Goal: Check status

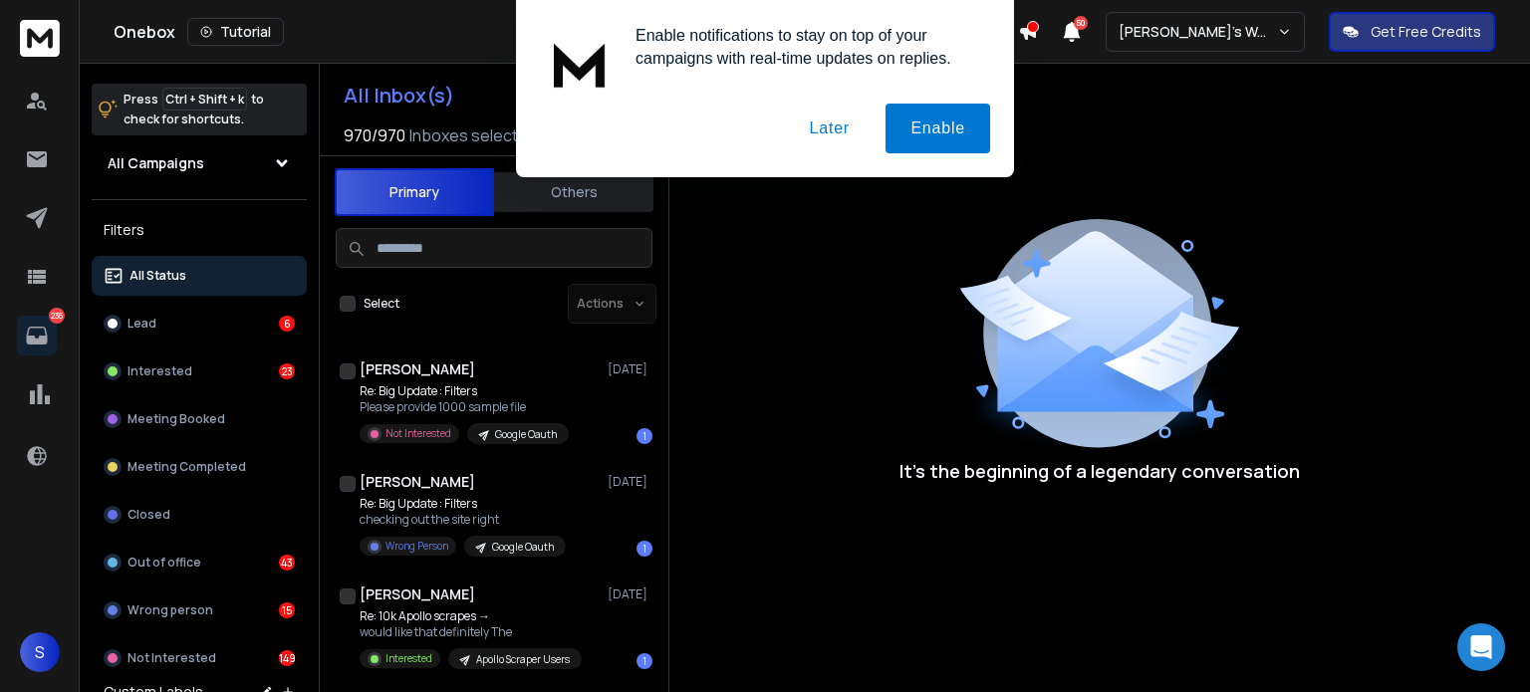
click at [828, 127] on button "Later" at bounding box center [829, 129] width 90 height 50
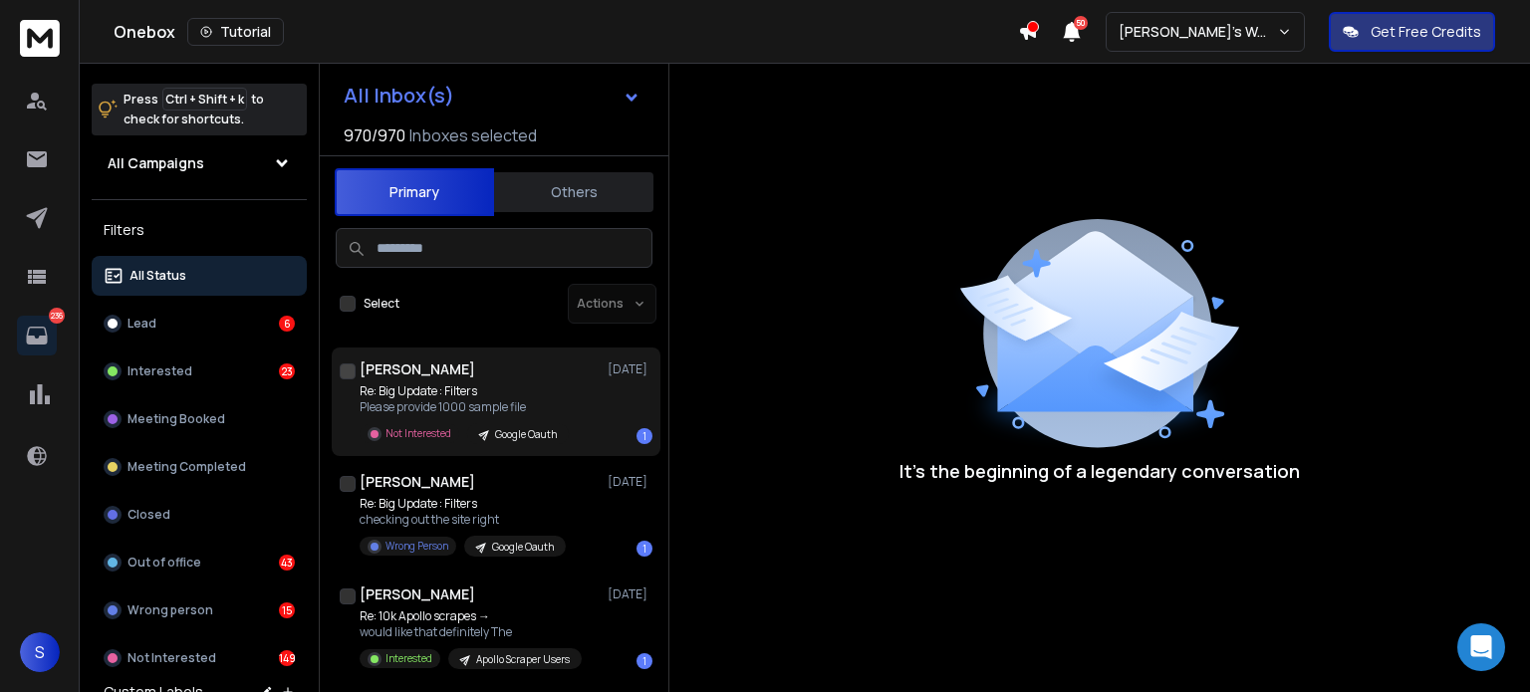
click at [568, 403] on p "Please provide 1000 sample file" at bounding box center [464, 407] width 209 height 16
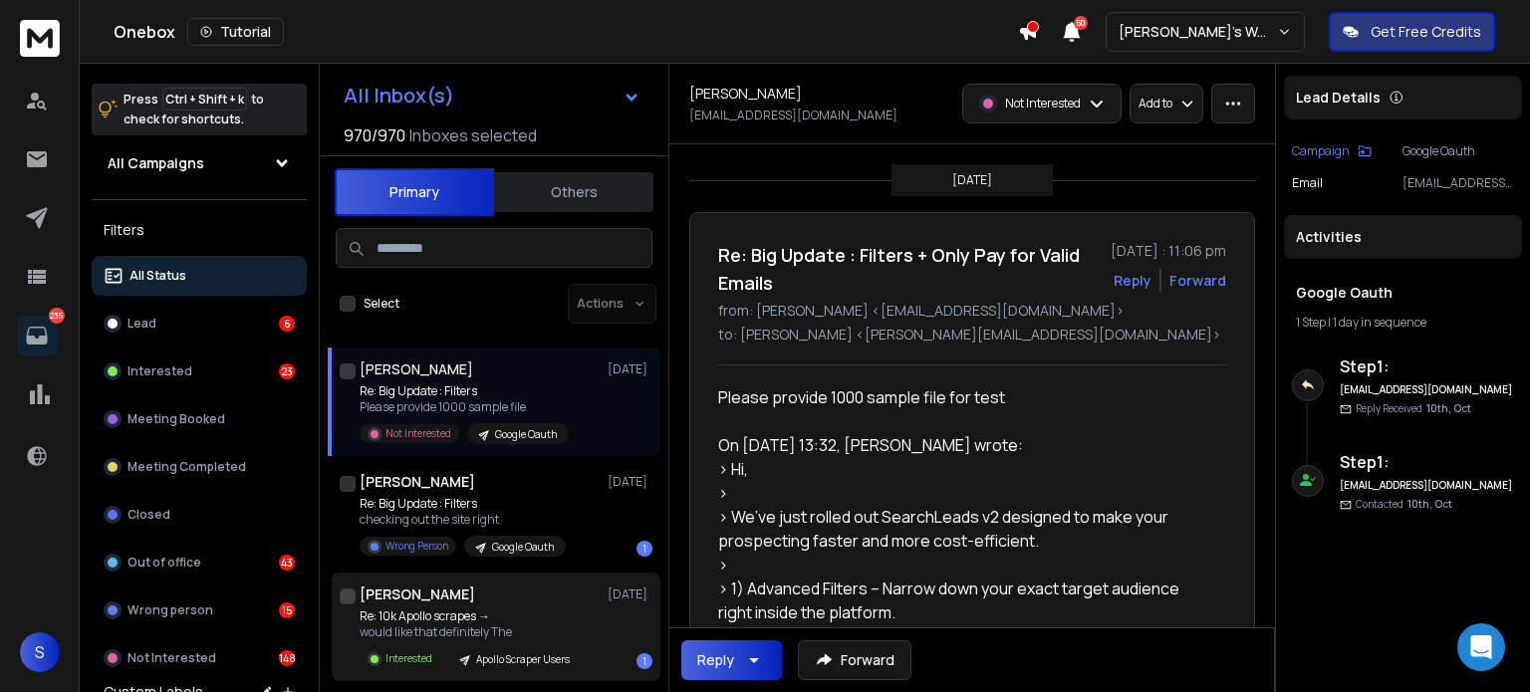
click at [478, 634] on p "would like that definitely The" at bounding box center [471, 633] width 222 height 16
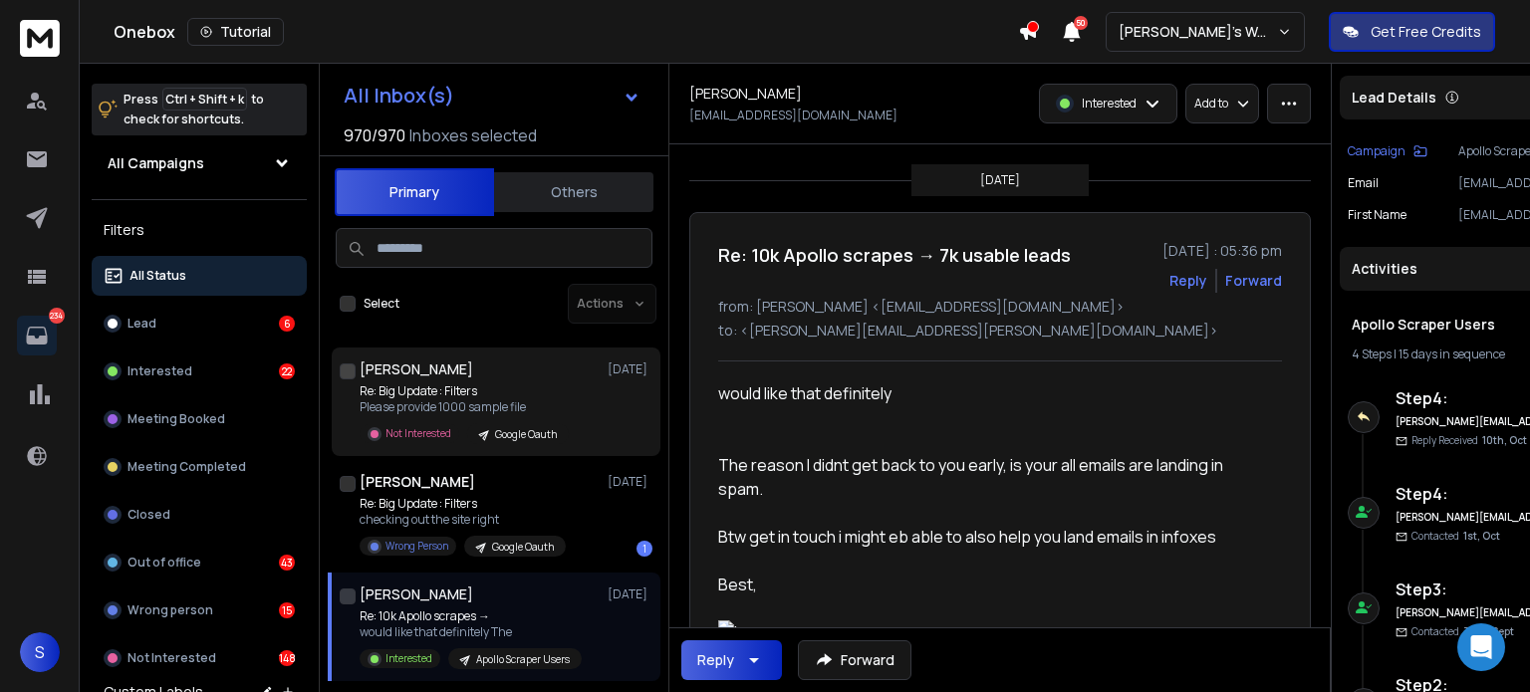
click at [558, 405] on p "Please provide 1000 sample file" at bounding box center [464, 407] width 209 height 16
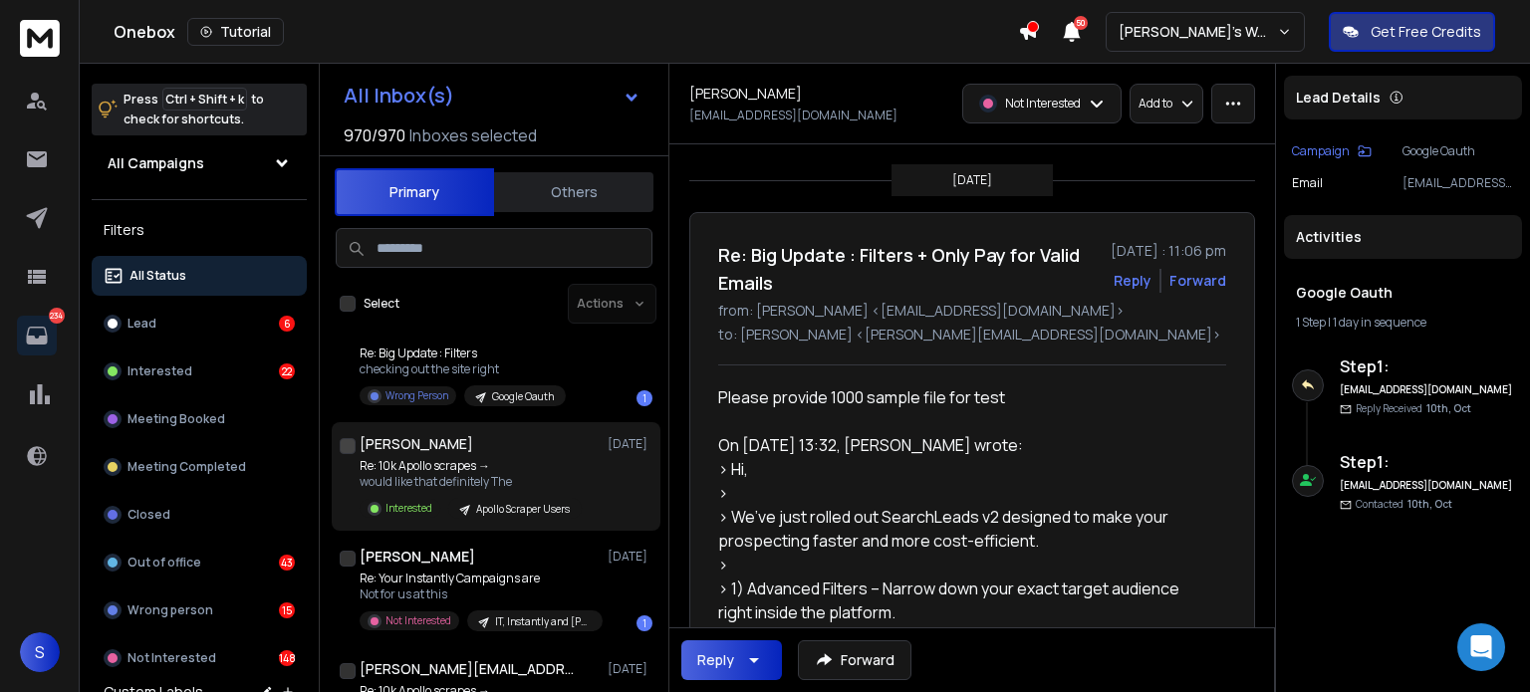
scroll to position [199, 0]
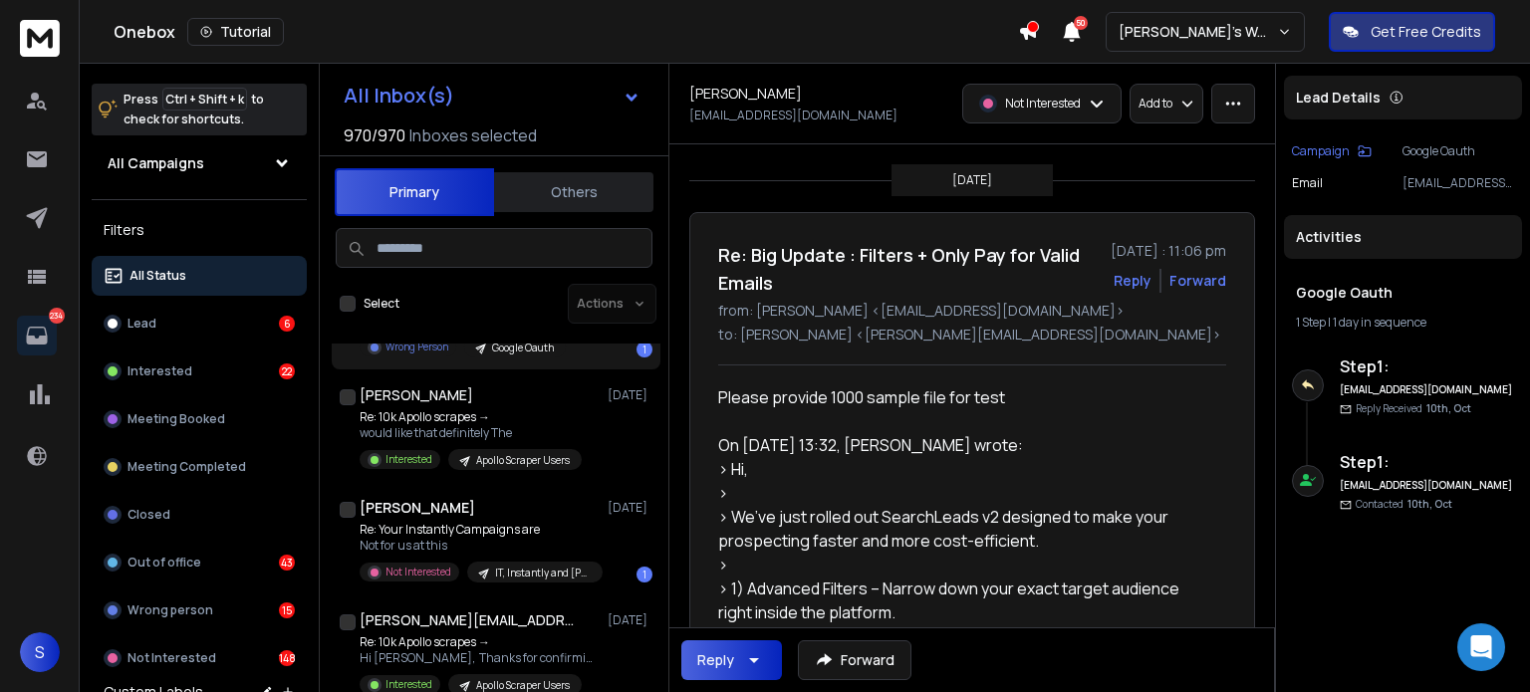
click at [579, 354] on div "Re: Big Update : Filters checking out the site right Wrong Person Google Oauth 1" at bounding box center [506, 327] width 293 height 61
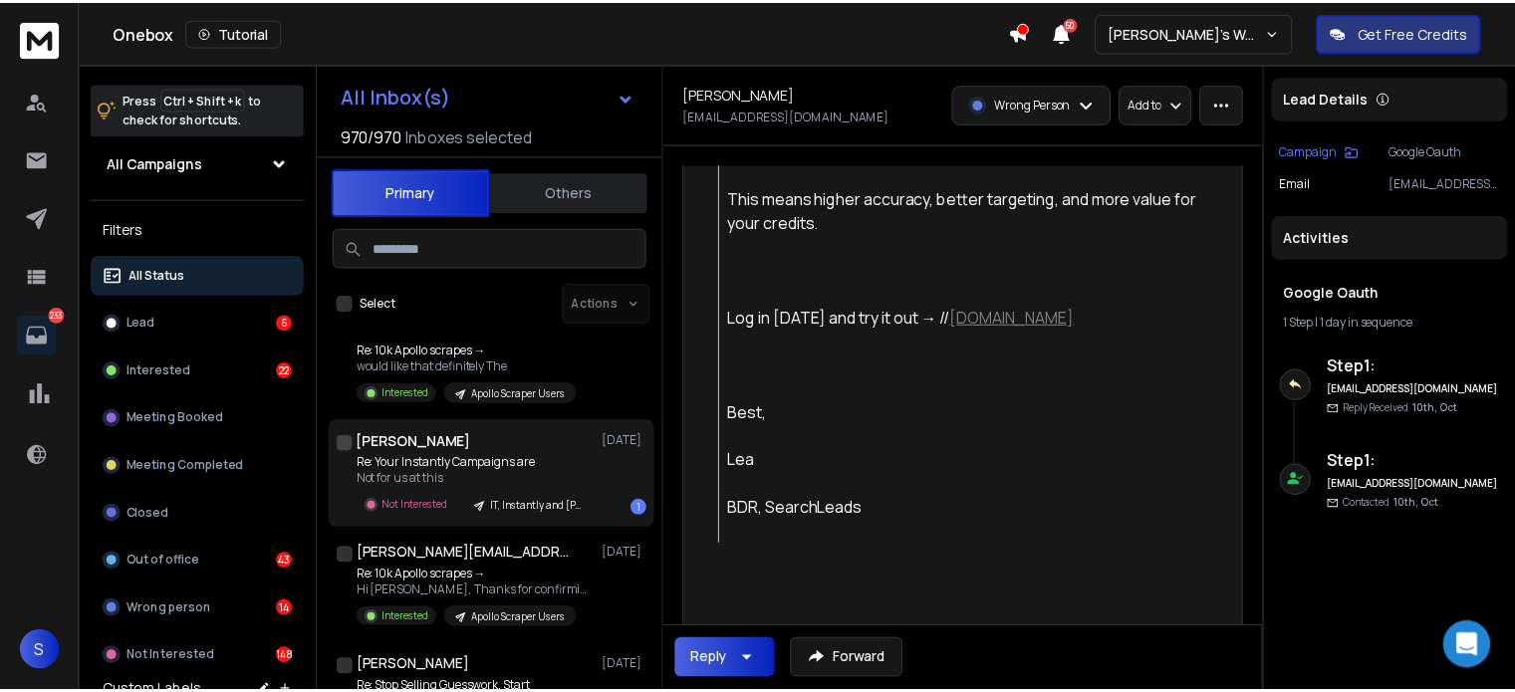
scroll to position [299, 0]
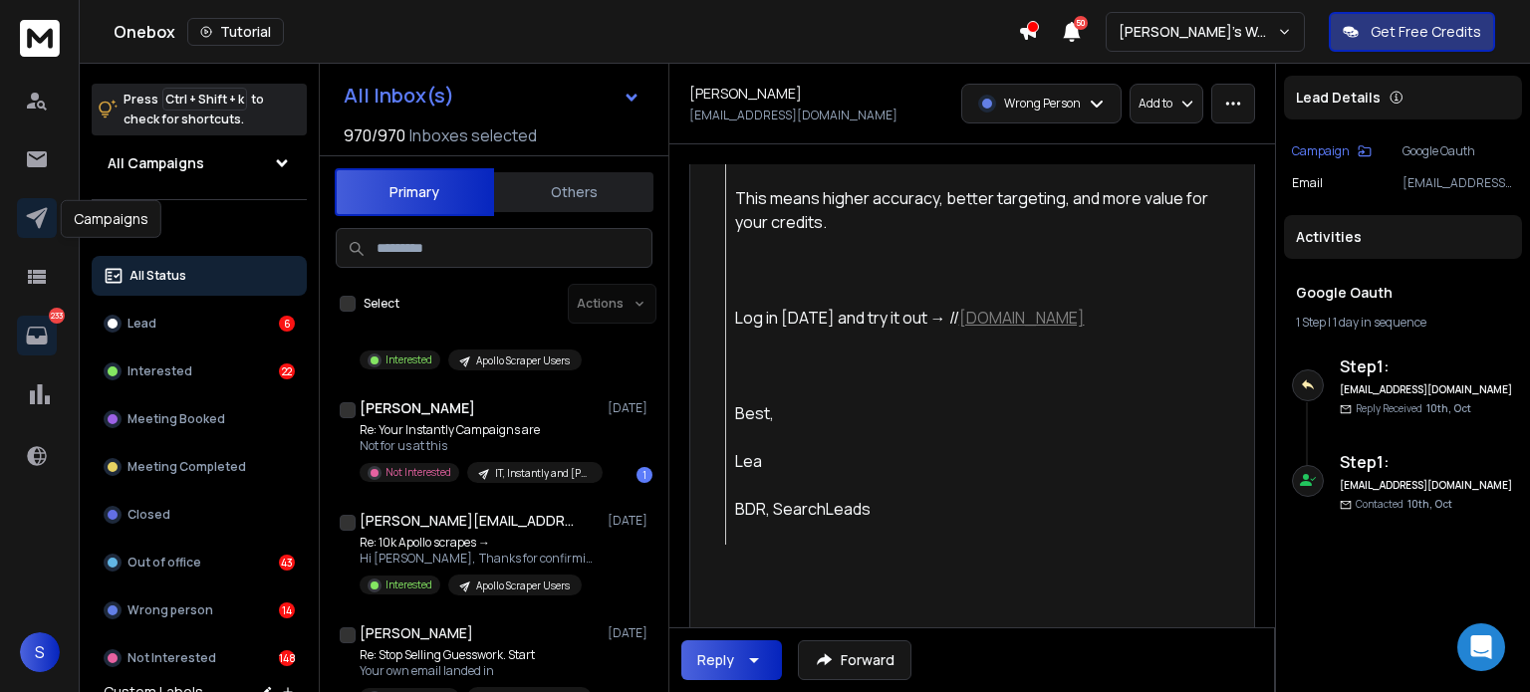
click at [40, 222] on icon at bounding box center [36, 218] width 21 height 21
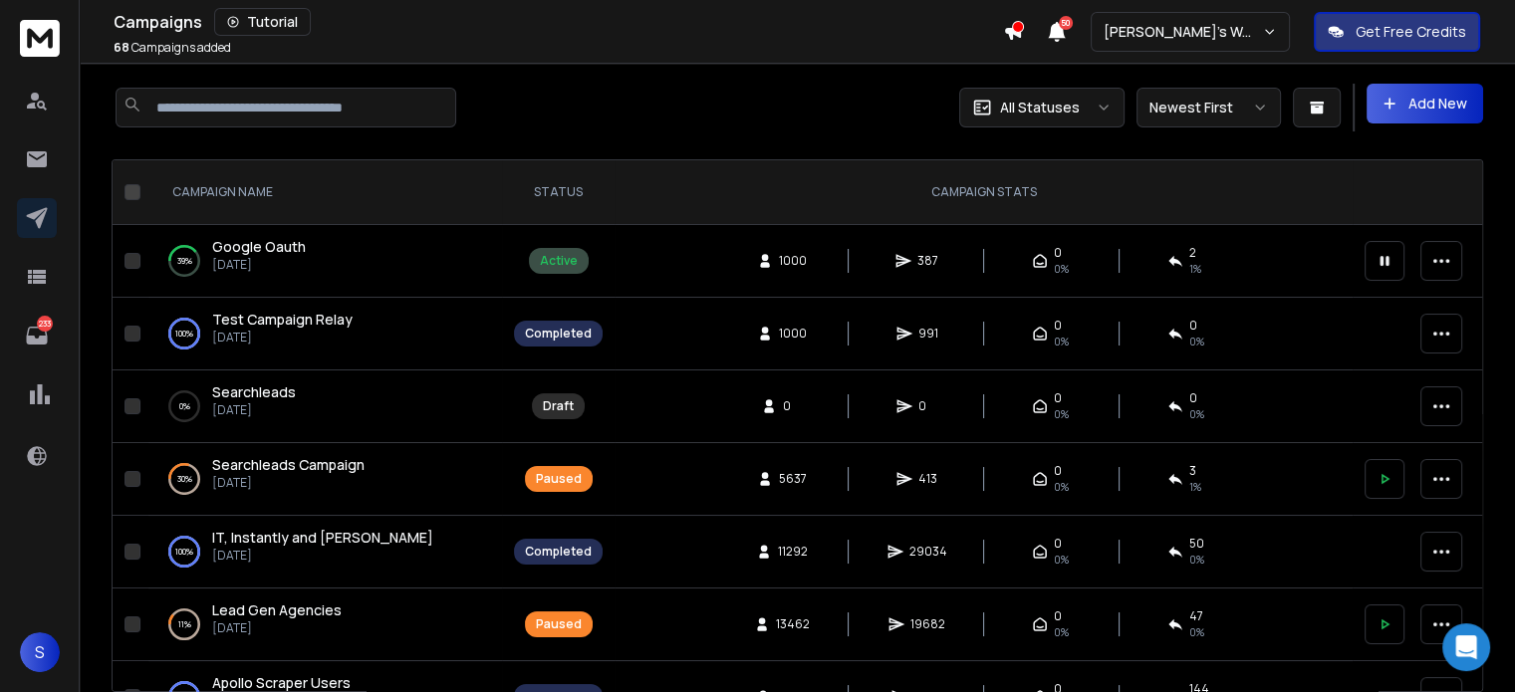
click at [346, 269] on div "39 % Google Oauth [DATE]" at bounding box center [325, 261] width 314 height 48
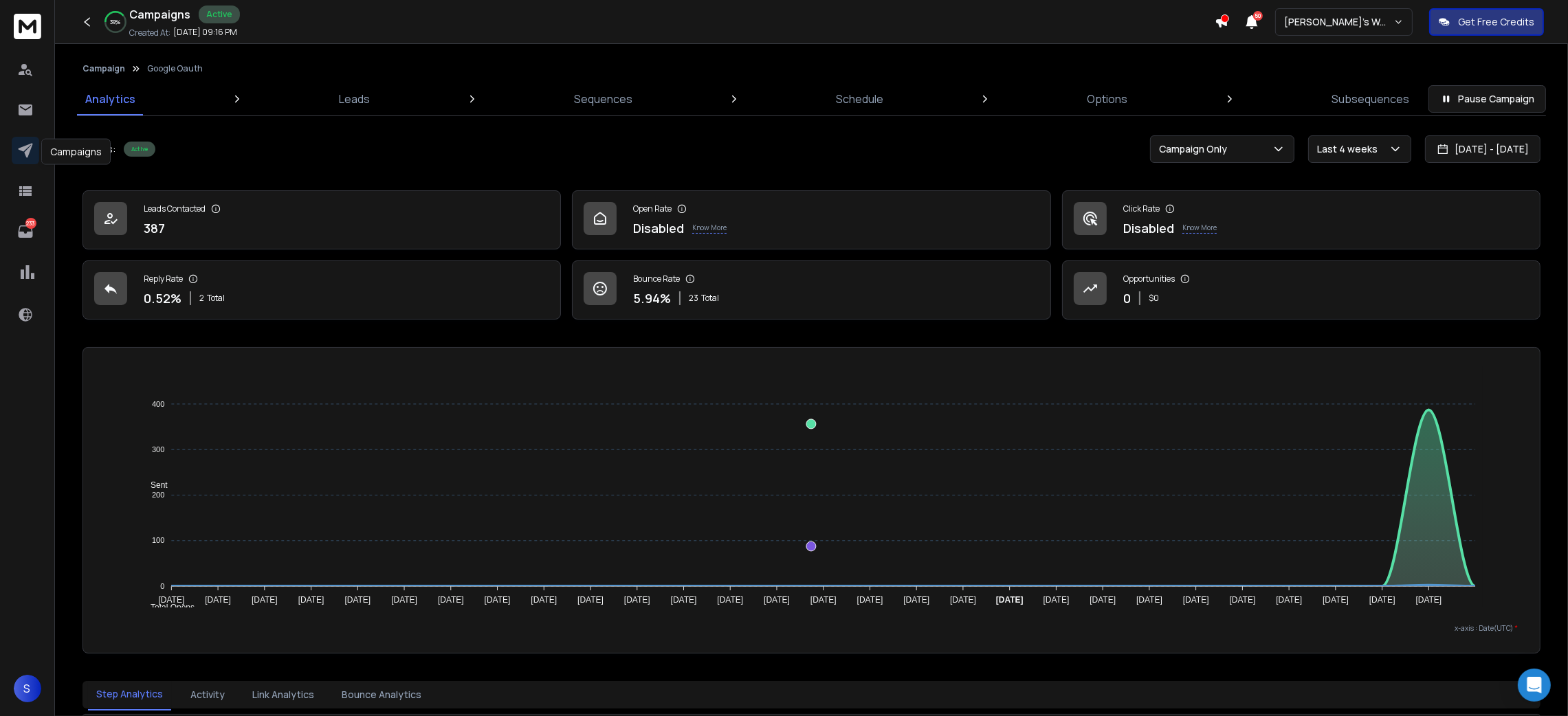
click at [19, 148] on icon at bounding box center [26, 150] width 17 height 17
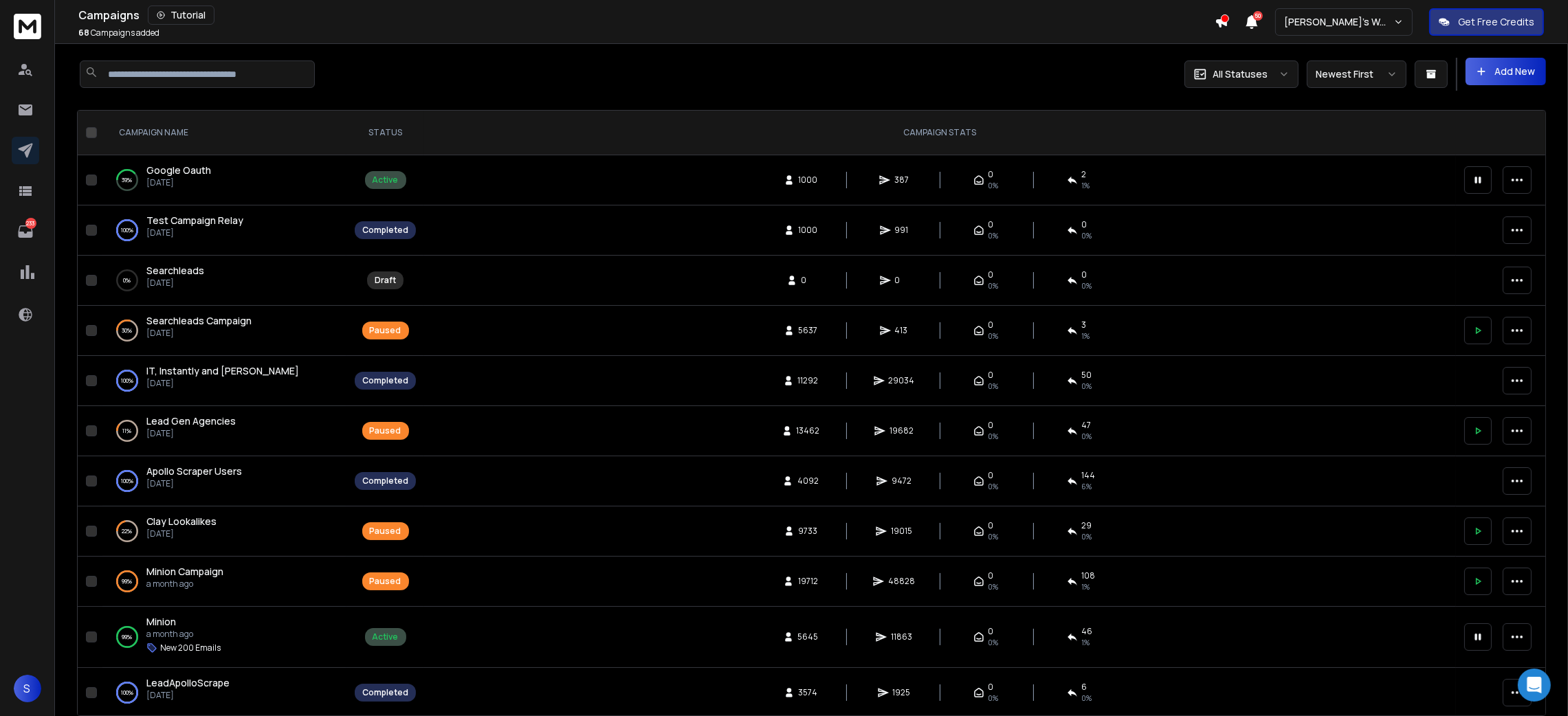
click at [251, 243] on div "100 % Test Campaign Relay [DATE]" at bounding box center [224, 230] width 217 height 33
